Goal: Task Accomplishment & Management: Manage account settings

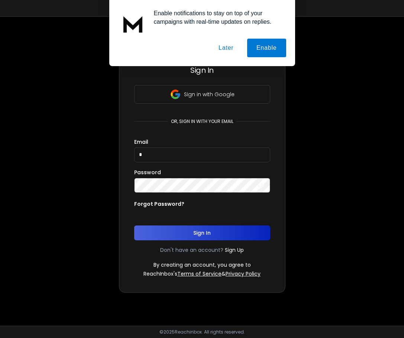
click at [248, 153] on input "*" at bounding box center [202, 154] width 136 height 15
type input "**********"
click at [134, 225] on button "Sign In" at bounding box center [202, 232] width 136 height 15
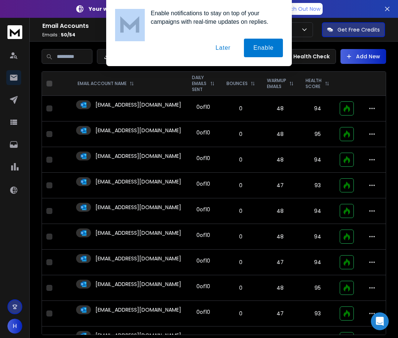
click at [219, 48] on button "Later" at bounding box center [222, 48] width 33 height 19
